Goal: Navigation & Orientation: Find specific page/section

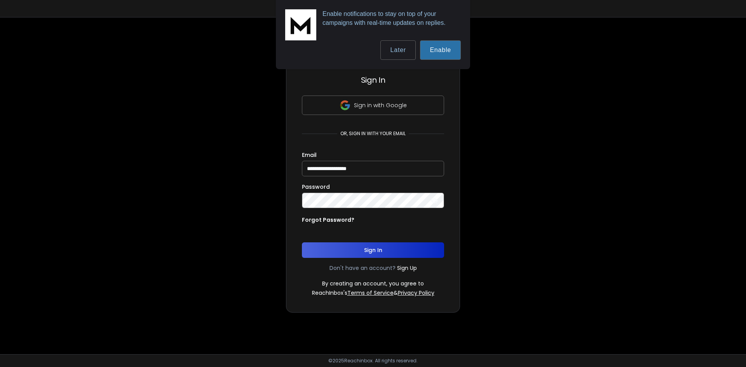
click at [372, 249] on button "Sign In" at bounding box center [373, 251] width 142 height 16
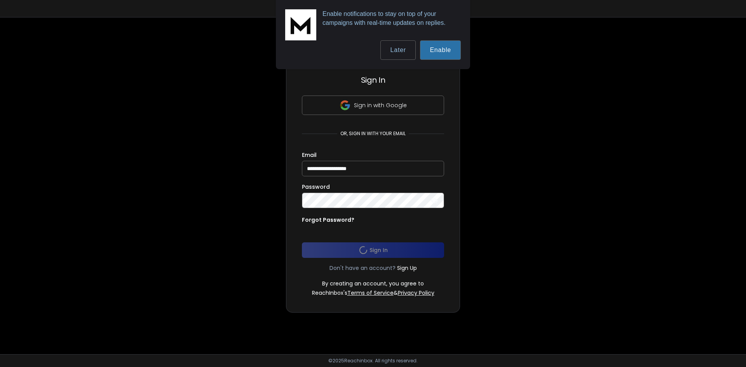
click at [408, 51] on button "Later" at bounding box center [398, 49] width 35 height 19
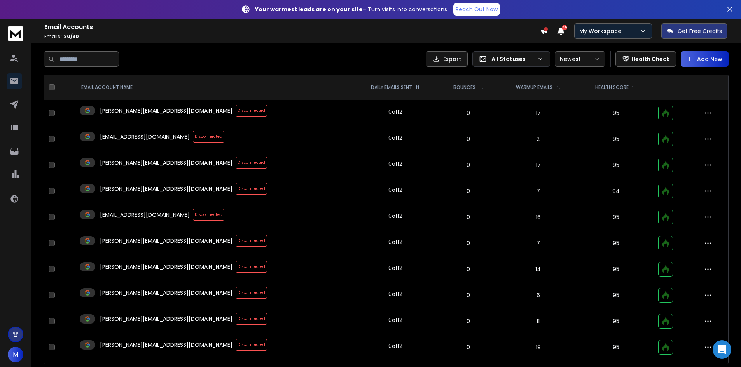
click at [641, 30] on icon "button" at bounding box center [643, 31] width 8 height 8
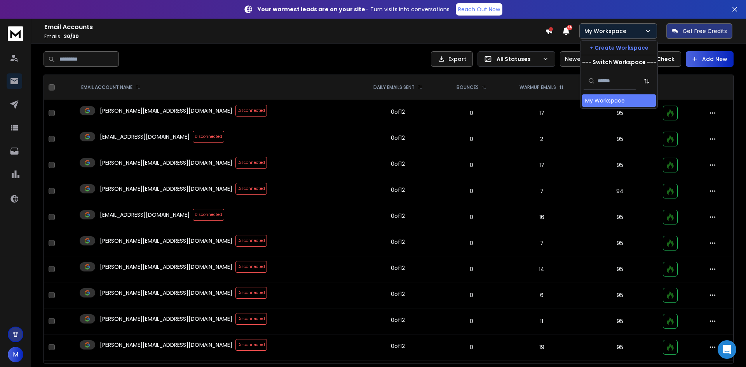
click at [639, 30] on div "My Workspace" at bounding box center [619, 31] width 68 height 8
